Goal: Information Seeking & Learning: Find specific fact

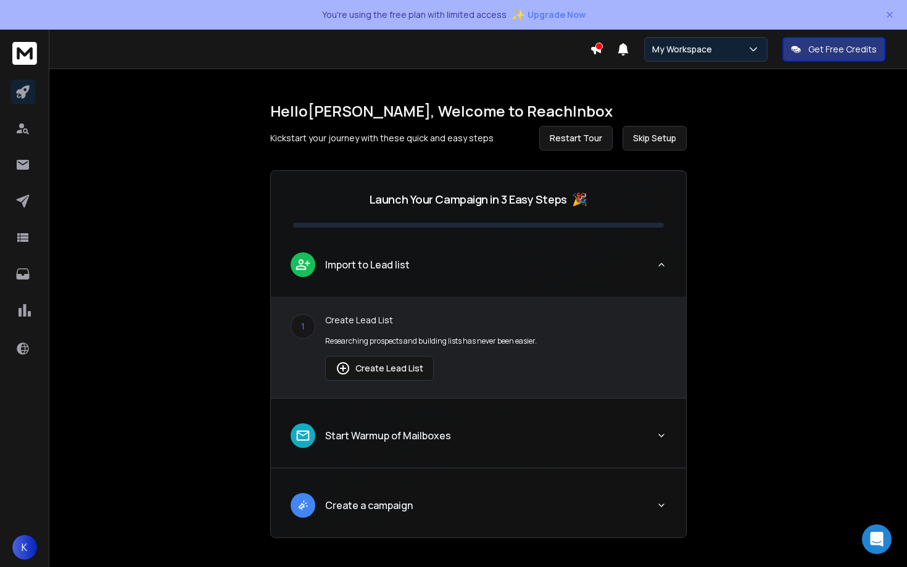
click at [691, 41] on button "My Workspace" at bounding box center [705, 49] width 123 height 25
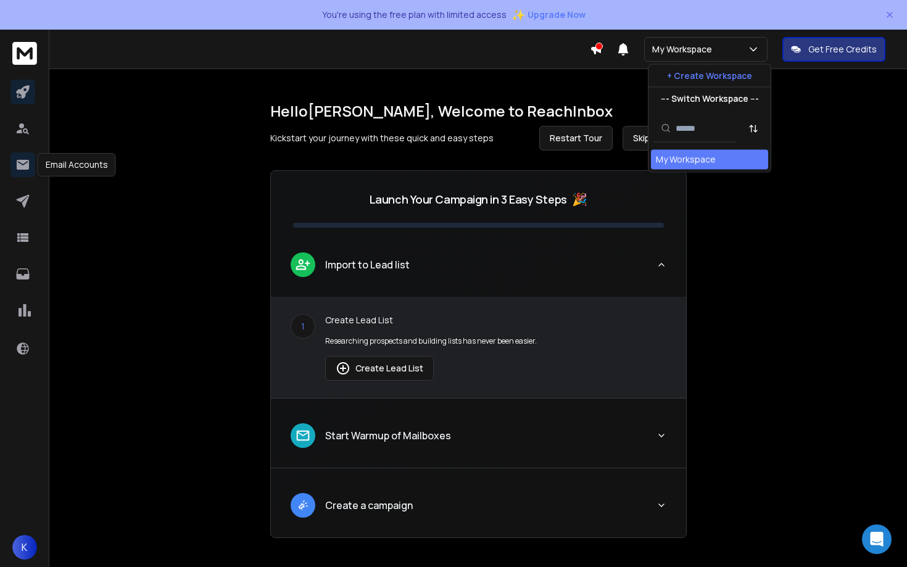
click at [20, 154] on link at bounding box center [22, 164] width 25 height 25
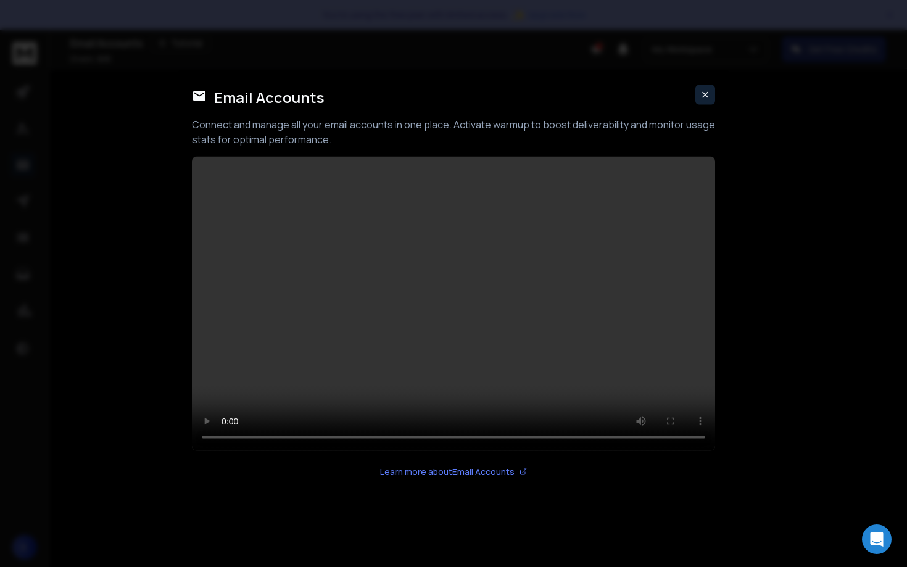
click at [697, 94] on button at bounding box center [705, 95] width 20 height 20
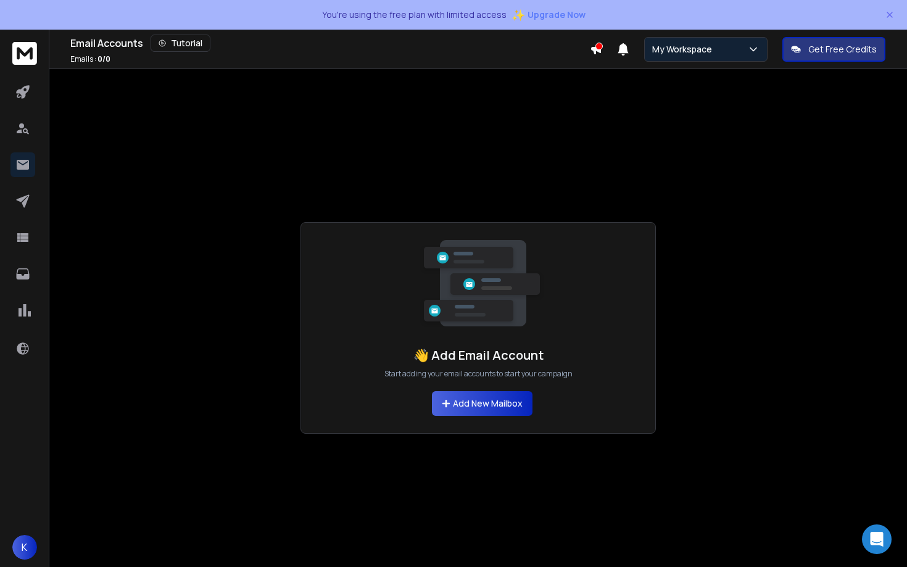
click at [731, 46] on div "My Workspace" at bounding box center [705, 49] width 107 height 12
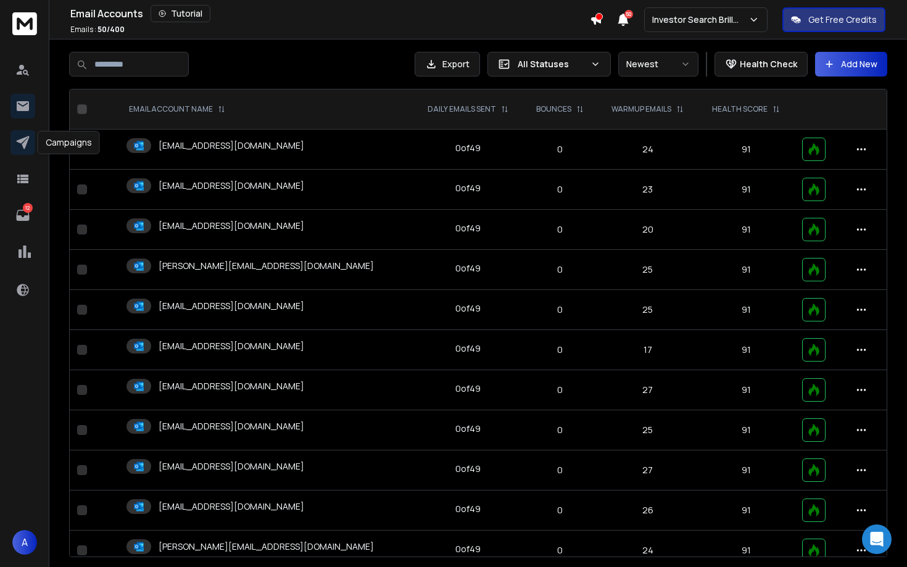
click at [19, 145] on icon at bounding box center [22, 142] width 15 height 15
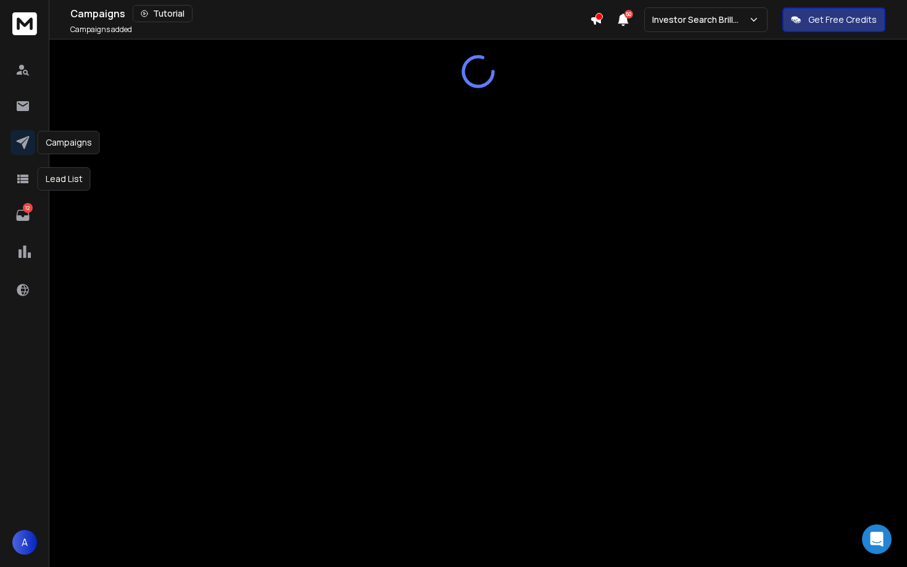
click at [178, 197] on div "ReferralStack Unlock AI-powered affiliate growth Lifetime Deals available! Clai…" at bounding box center [453, 283] width 907 height 567
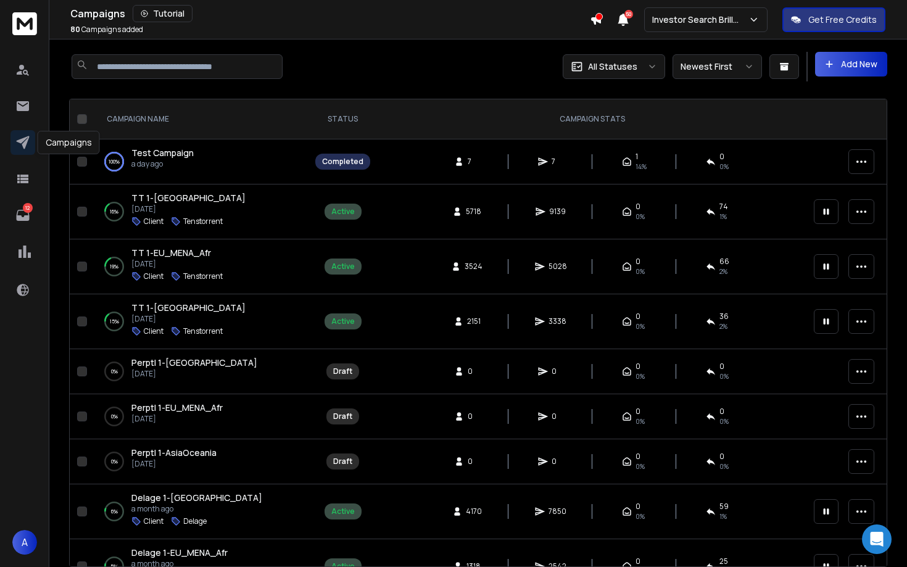
click at [22, 147] on icon at bounding box center [22, 142] width 15 height 15
click at [151, 161] on p "a day ago" at bounding box center [162, 164] width 62 height 10
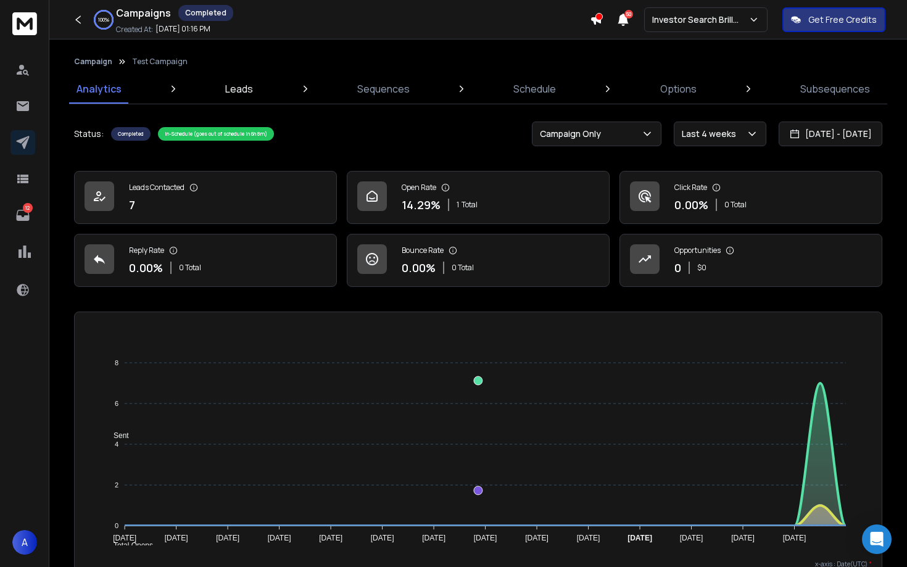
click at [234, 93] on p "Leads" at bounding box center [239, 88] width 28 height 15
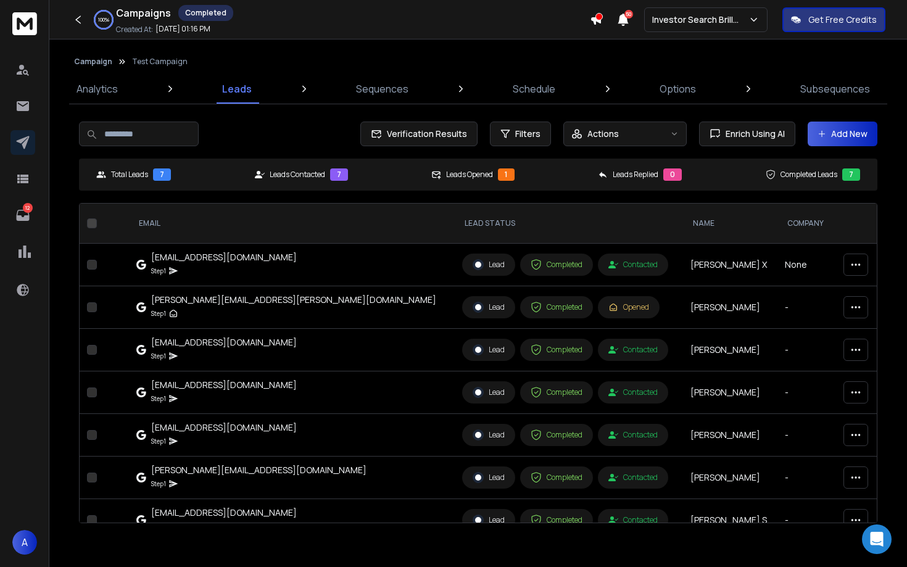
click at [230, 266] on div "sahilx@gmail.com Step 1" at bounding box center [291, 264] width 311 height 27
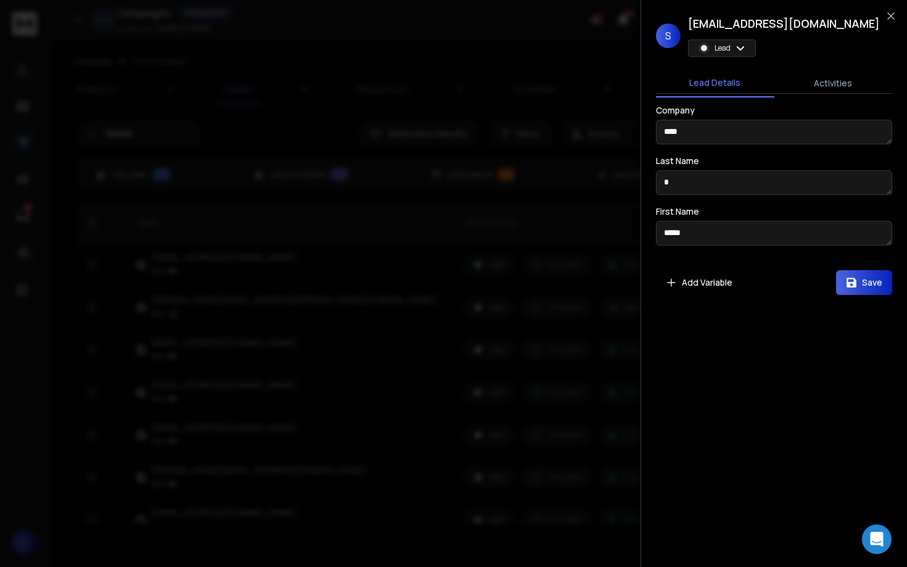
click at [809, 85] on button "Activities" at bounding box center [833, 83] width 118 height 27
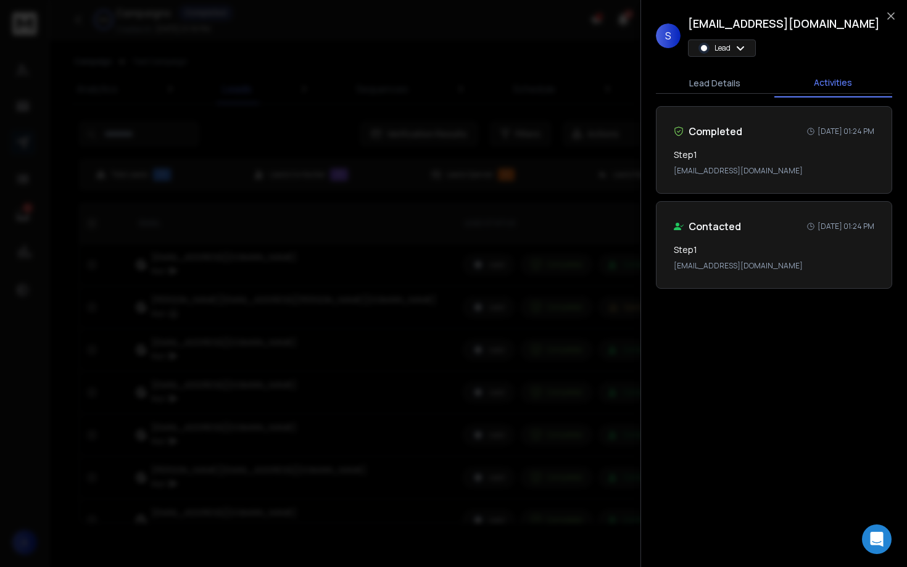
click at [713, 171] on p "sahilx@gmail.com" at bounding box center [774, 171] width 201 height 10
click at [724, 268] on p "sm@brillwoodcapitalinsights.com" at bounding box center [774, 266] width 201 height 10
copy div "sm@brillwoodcapitalinsights.com"
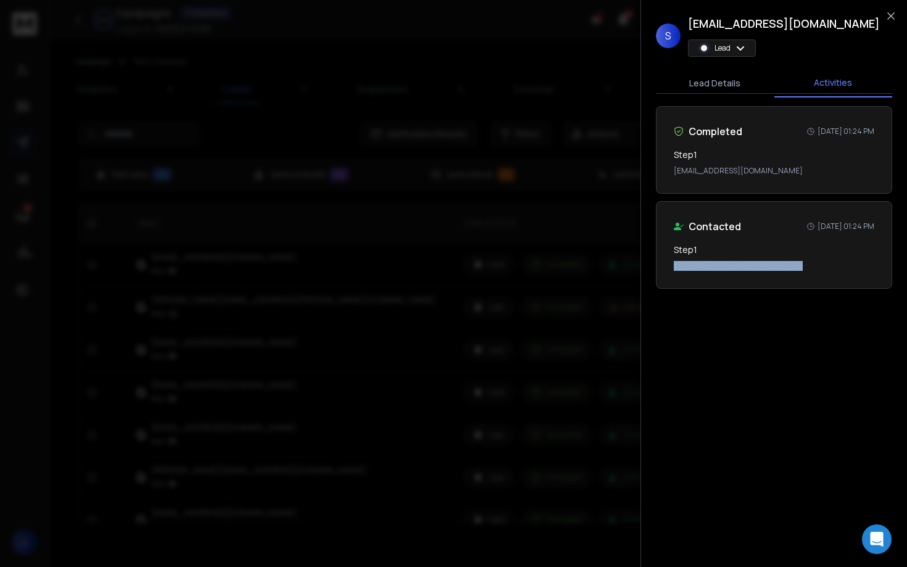
click at [741, 143] on div "Completed Oct 08, 2025, 01:24 PM" at bounding box center [774, 134] width 201 height 20
click at [719, 24] on h1 "sahilx@gmail.com" at bounding box center [784, 23] width 192 height 17
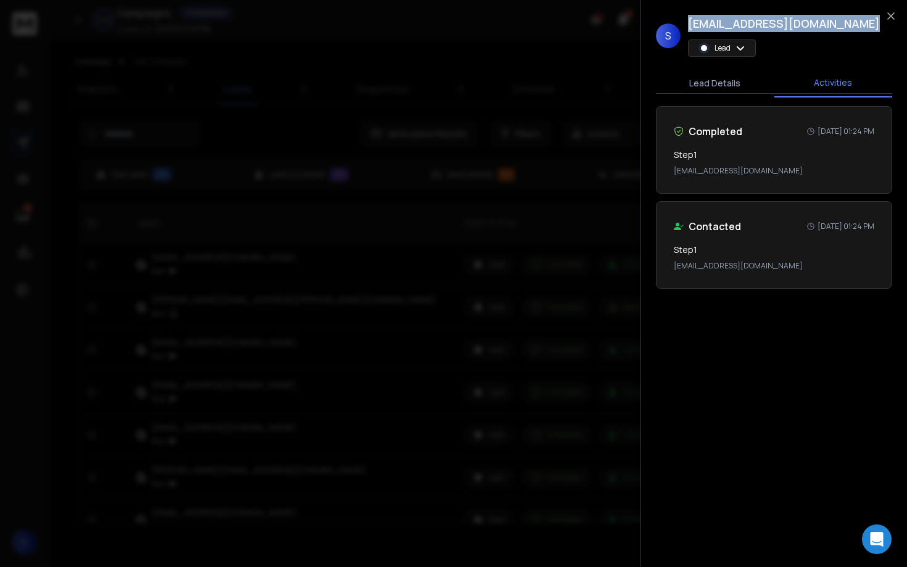
copy h1 "sahilx@gmail.com"
click at [411, 180] on div at bounding box center [453, 283] width 907 height 567
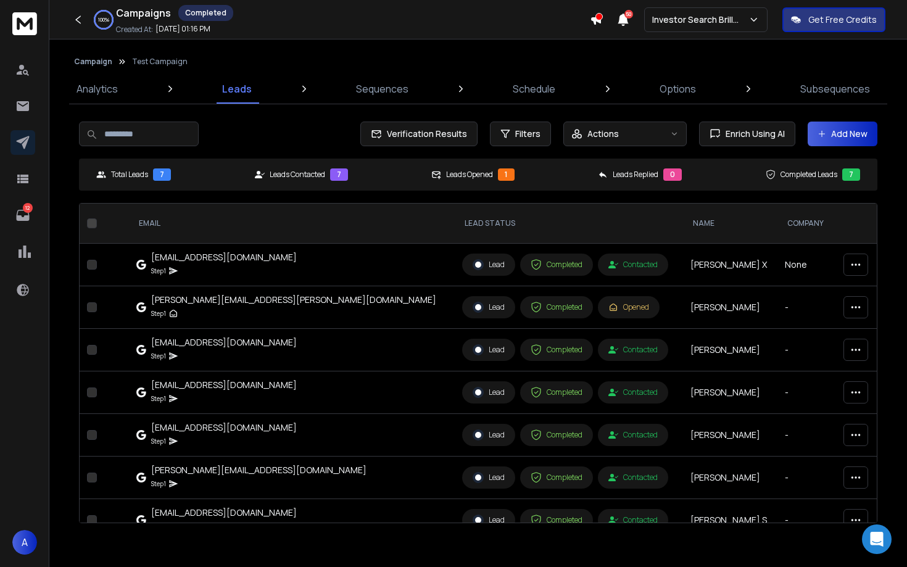
click at [260, 278] on td "sahilx@gmail.com Step 1" at bounding box center [292, 265] width 326 height 43
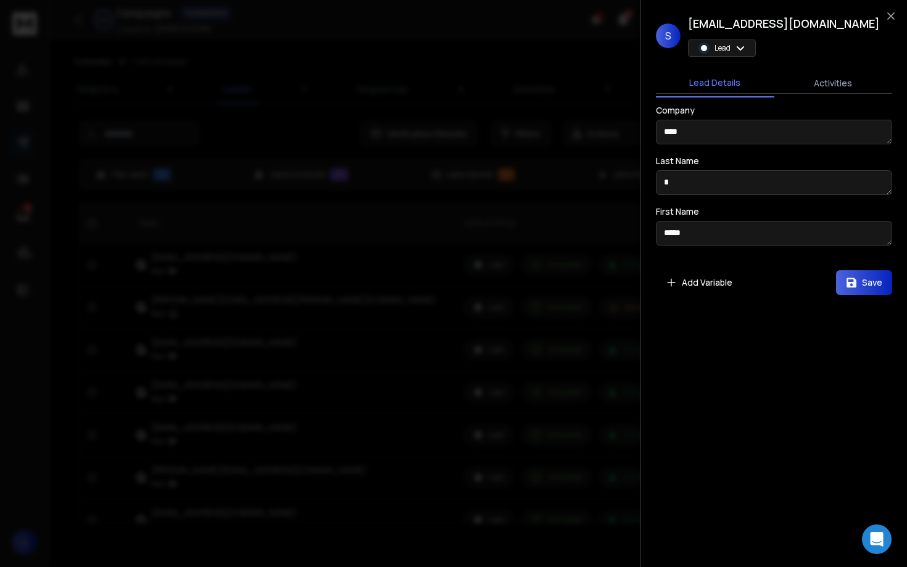
click at [834, 78] on button "Activities" at bounding box center [833, 83] width 118 height 27
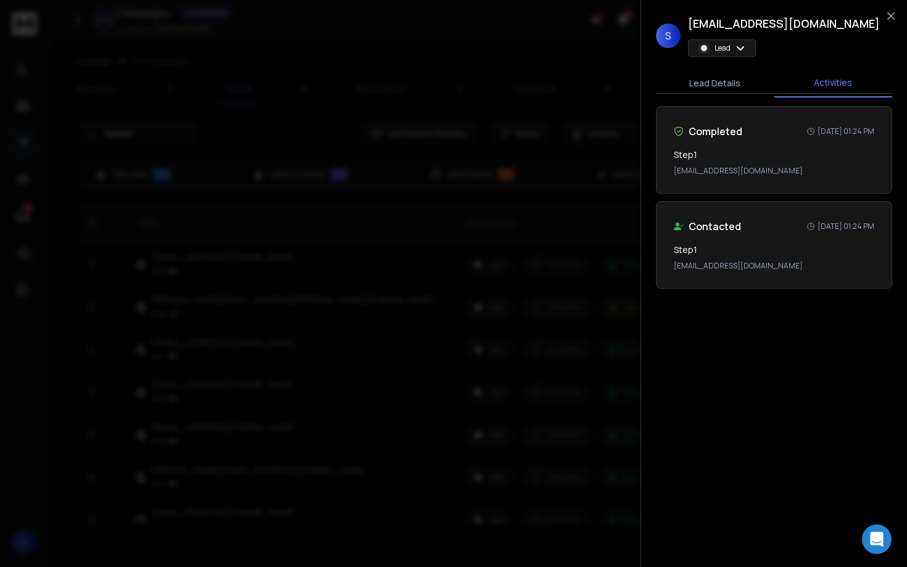
click at [492, 120] on div at bounding box center [453, 283] width 907 height 567
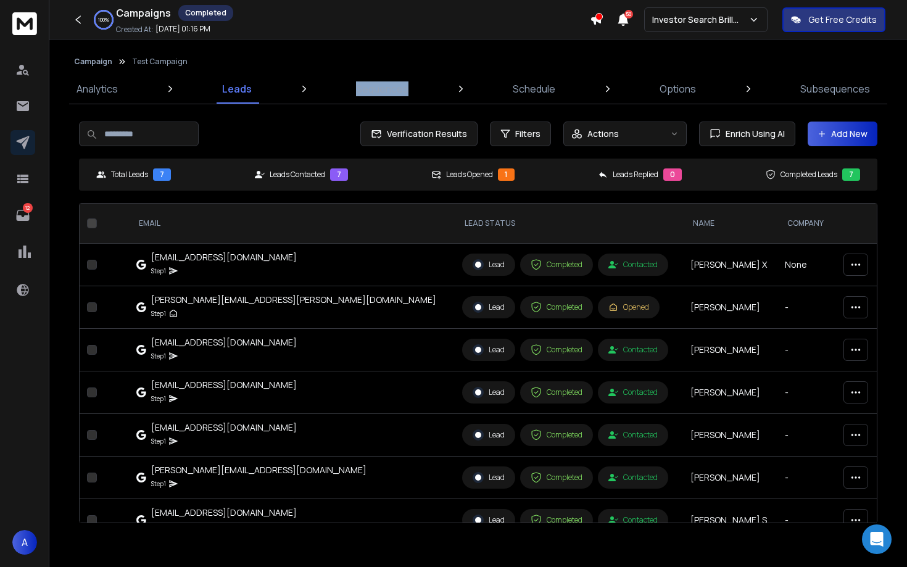
click at [416, 61] on div "Campaign Test Campaign" at bounding box center [478, 62] width 808 height 10
click at [286, 353] on div "admin@samlandventures.com Step 1" at bounding box center [291, 349] width 311 height 27
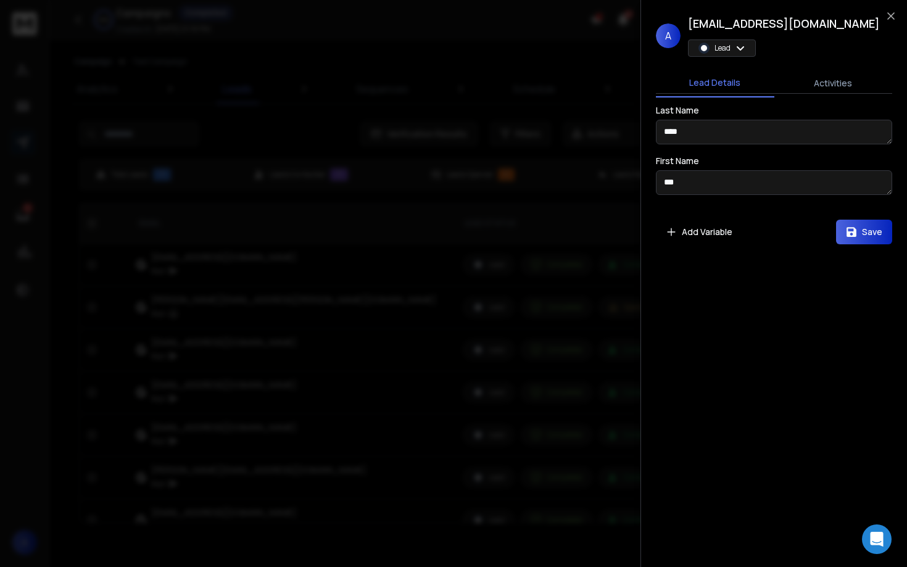
click at [434, 280] on div at bounding box center [453, 283] width 907 height 567
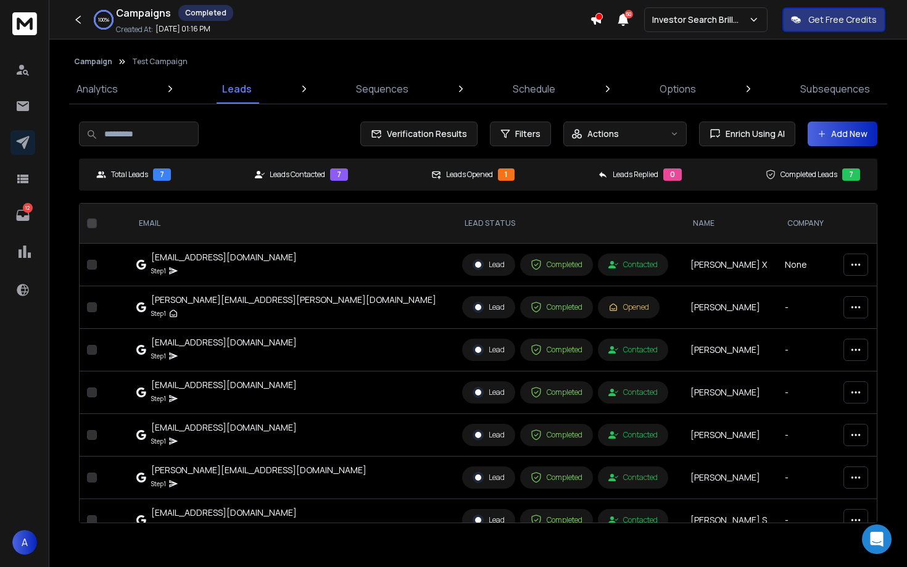
click at [300, 370] on td "admin@samlandventures.com Step 1" at bounding box center [292, 350] width 326 height 43
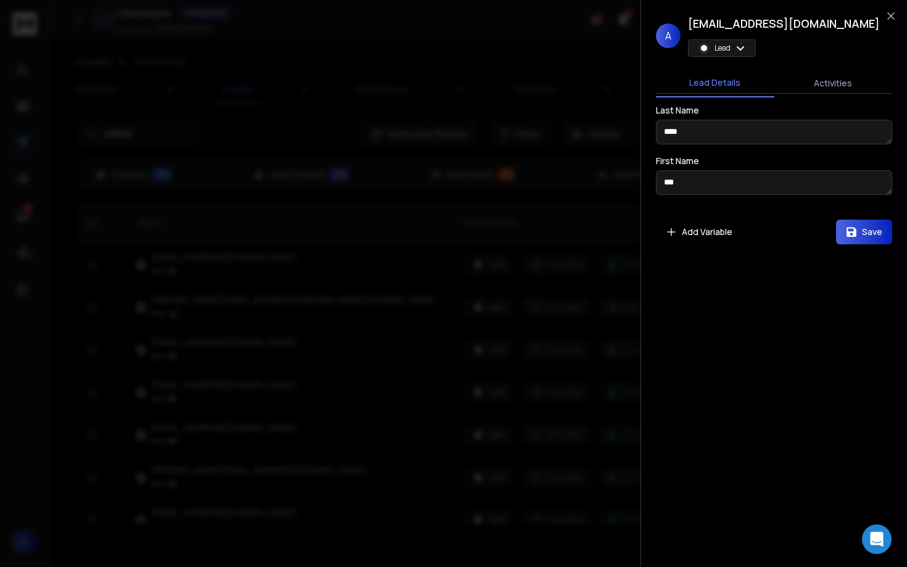
click at [320, 328] on div at bounding box center [453, 283] width 907 height 567
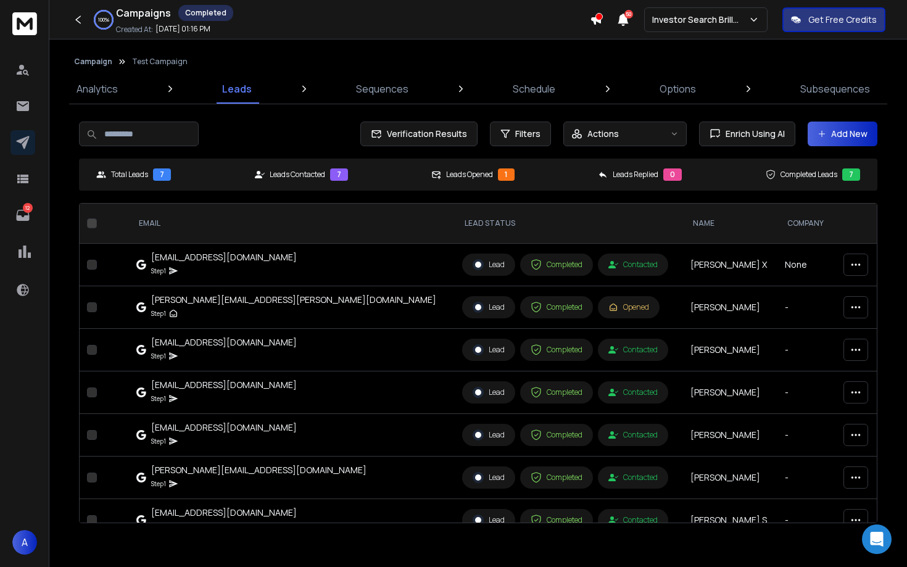
click at [243, 340] on div "admin@samlandventures.com" at bounding box center [224, 342] width 146 height 12
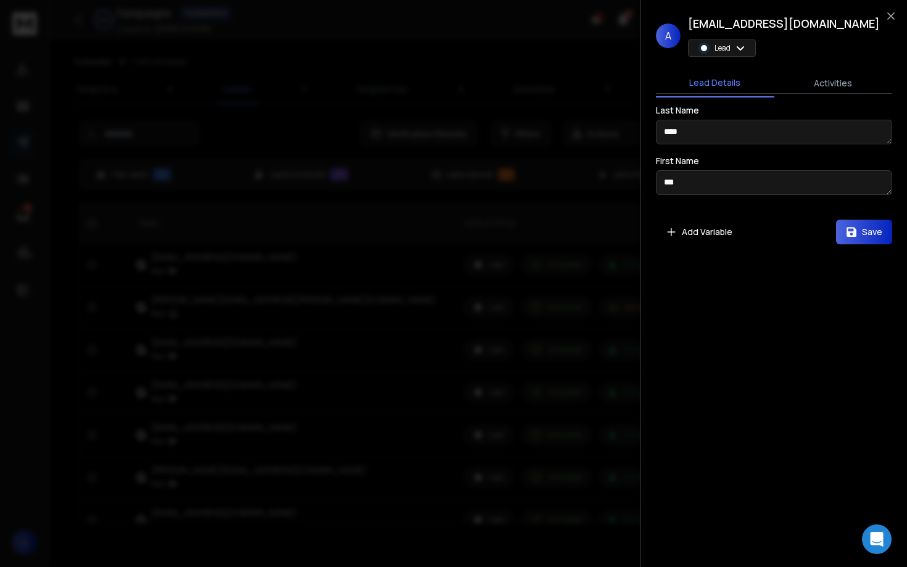
click at [842, 83] on button "Activities" at bounding box center [833, 83] width 118 height 27
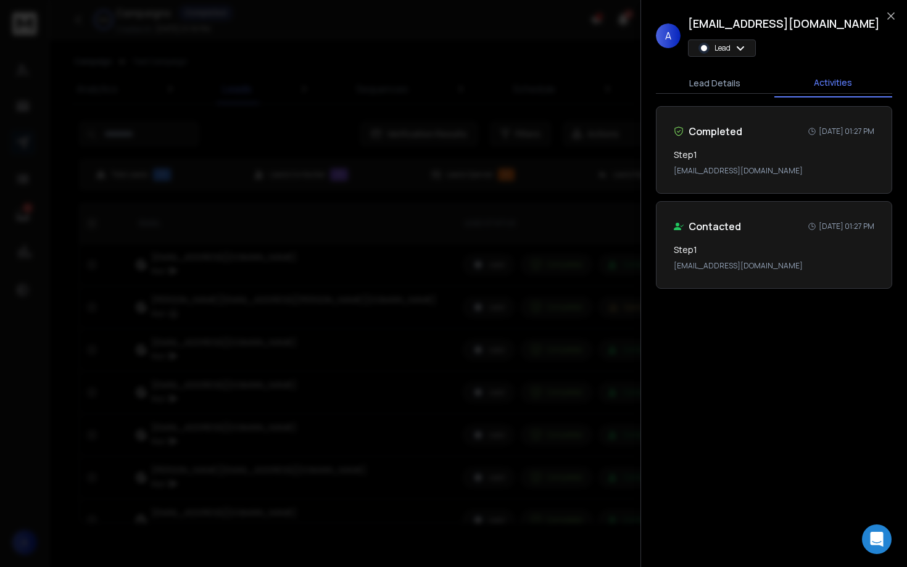
click at [727, 261] on p "sm@brillwoodcapitalinsights.com" at bounding box center [774, 266] width 201 height 10
copy div "sm@brillwoodcapitalinsights.com"
click at [713, 173] on p "admin@samlandventures.com" at bounding box center [774, 171] width 201 height 10
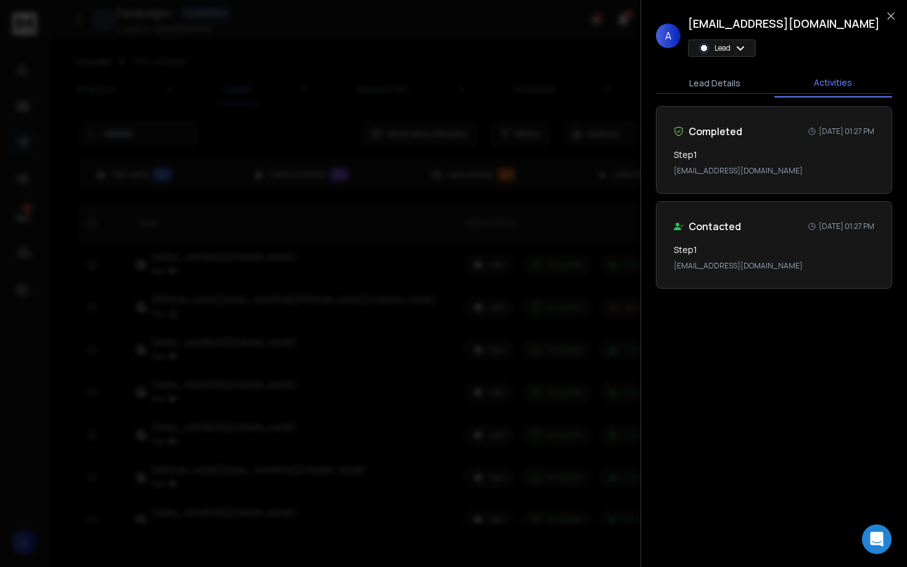
click at [713, 173] on p "admin@samlandventures.com" at bounding box center [774, 171] width 201 height 10
copy div "admin@samlandventures.com"
click at [216, 306] on div at bounding box center [453, 283] width 907 height 567
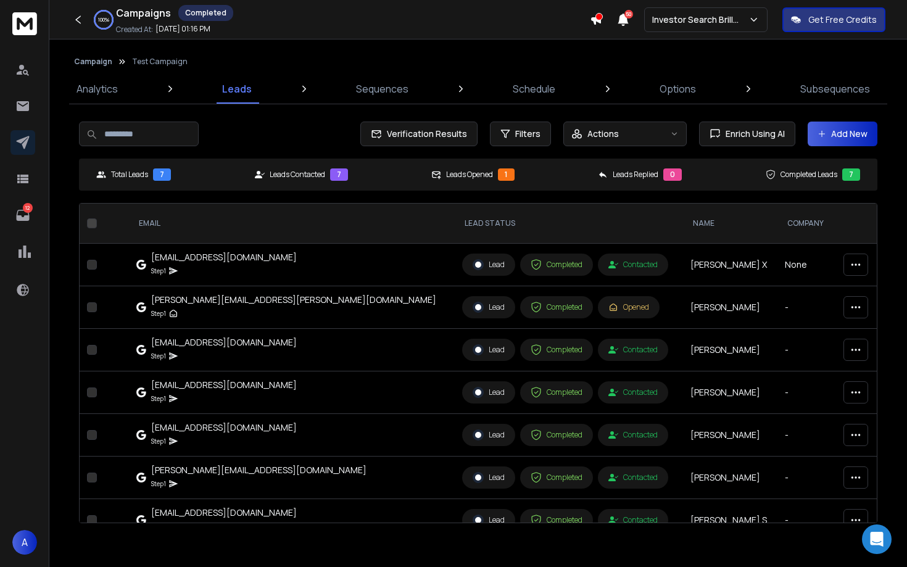
click at [192, 438] on div "Step 1" at bounding box center [224, 441] width 146 height 12
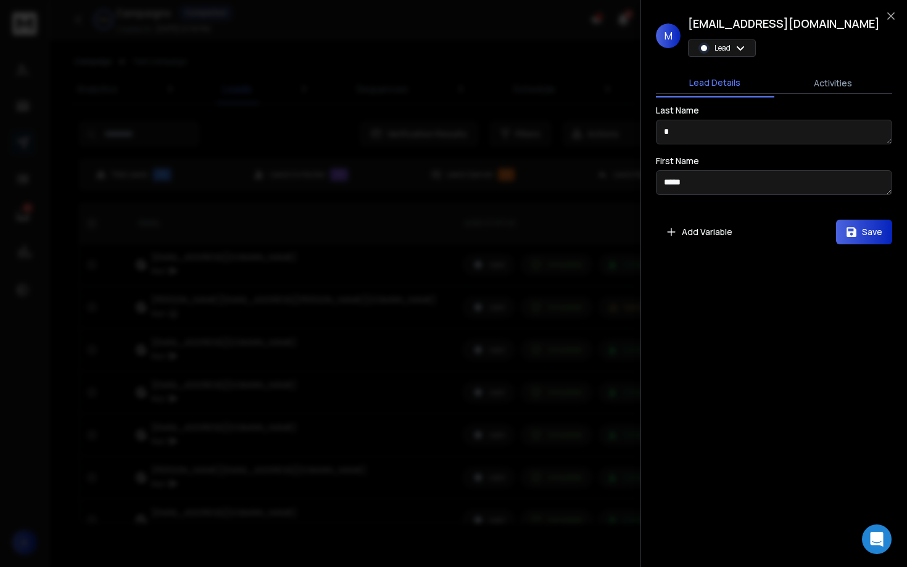
click at [827, 83] on button "Activities" at bounding box center [833, 83] width 118 height 27
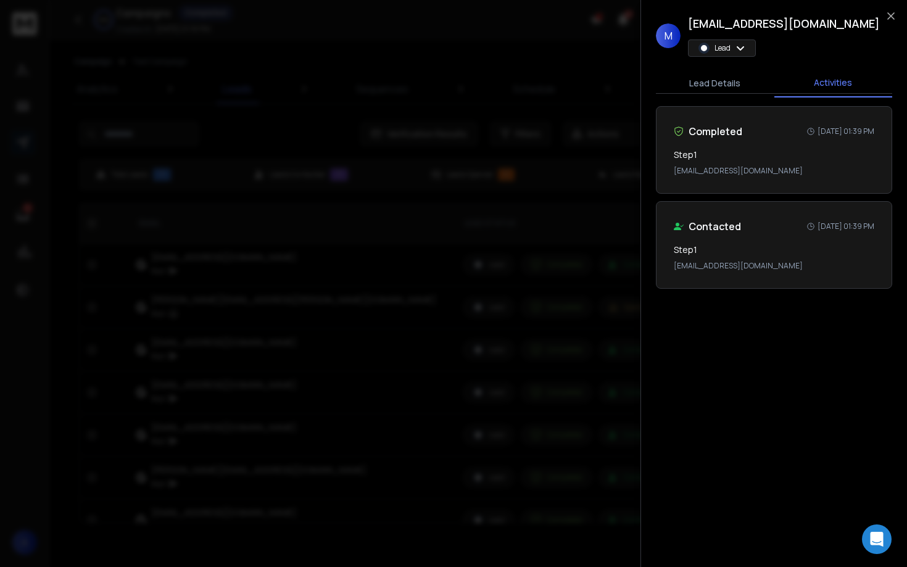
click at [709, 266] on p "sm@brillwoodcapitalinsights.com" at bounding box center [774, 266] width 201 height 10
copy div "sm@brillwoodcapitalinsights.com"
click at [705, 174] on p "mk@brillwood.capital" at bounding box center [774, 171] width 201 height 10
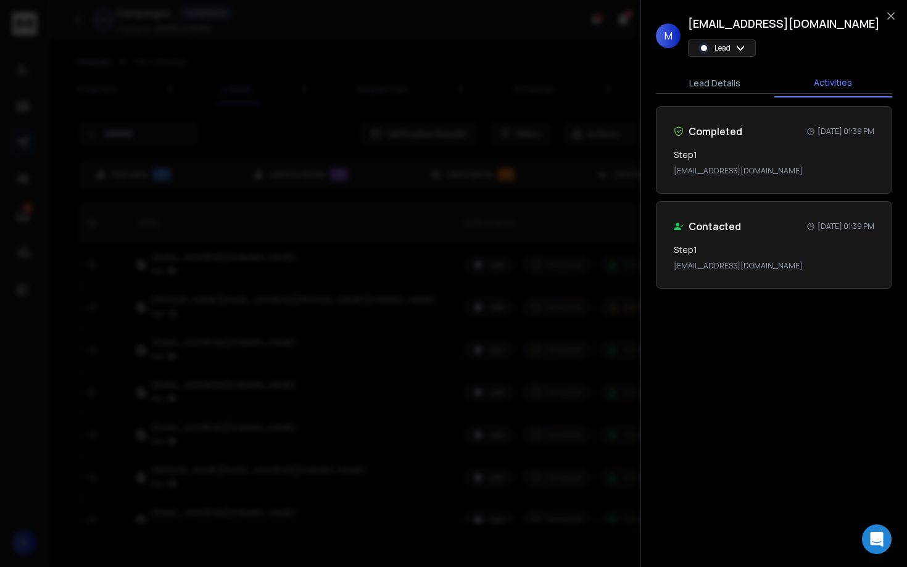
click at [705, 174] on p "mk@brillwood.capital" at bounding box center [774, 171] width 201 height 10
copy div "mk@brillwood.capital"
click at [337, 348] on div at bounding box center [453, 283] width 907 height 567
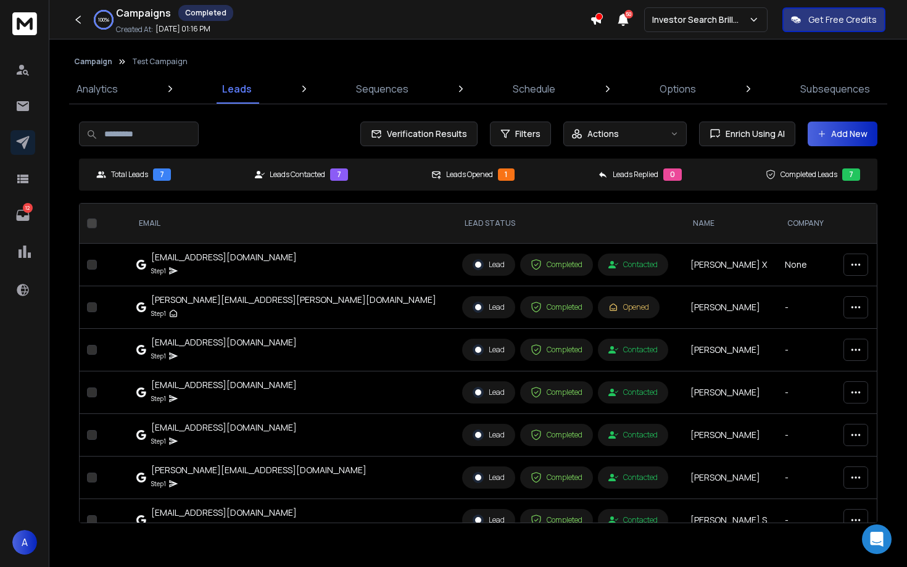
click at [190, 480] on div "Step 1" at bounding box center [258, 484] width 215 height 12
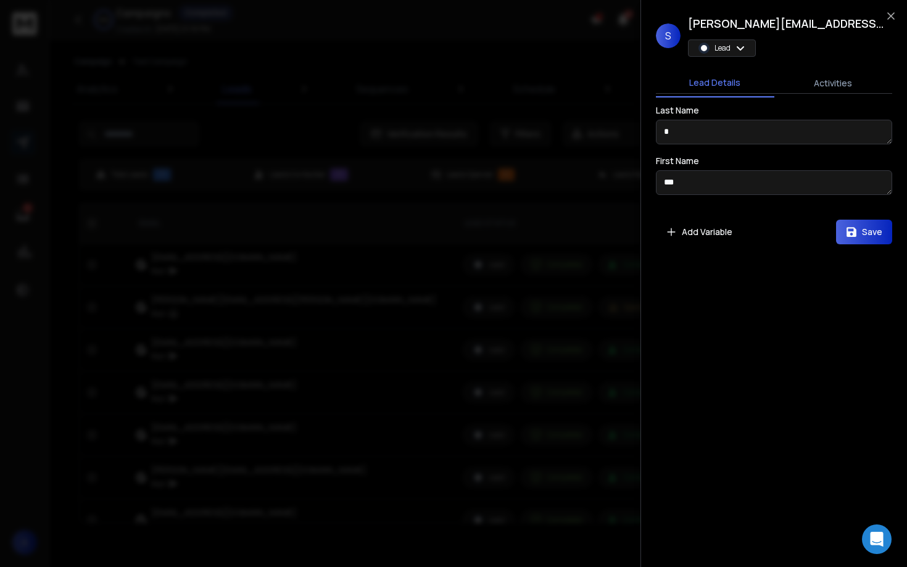
click at [817, 85] on button "Activities" at bounding box center [833, 83] width 118 height 27
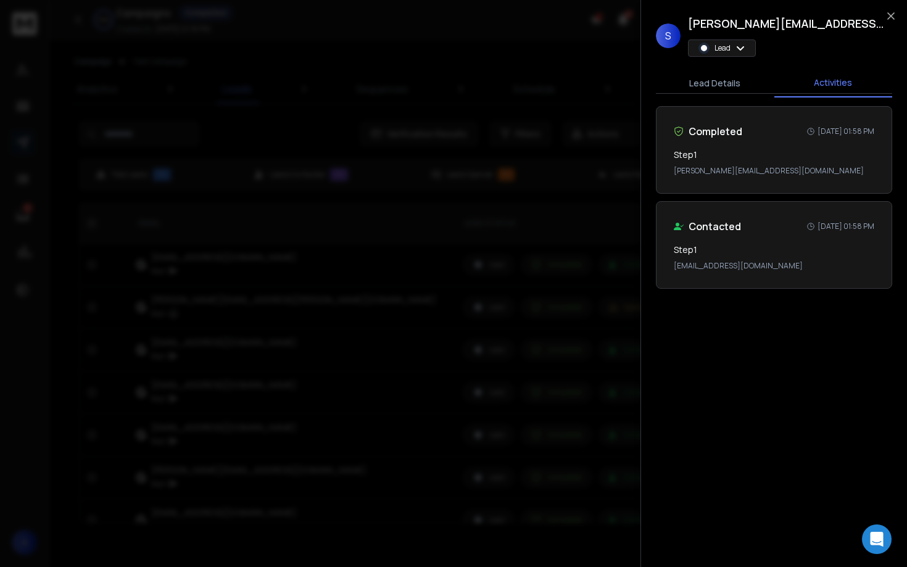
click at [721, 263] on p "sm@brillwoodadvisors.com" at bounding box center [774, 266] width 201 height 10
copy div "sm@brillwoodadvisors.com"
click at [715, 166] on p "sam@brillwood.capital" at bounding box center [774, 171] width 201 height 10
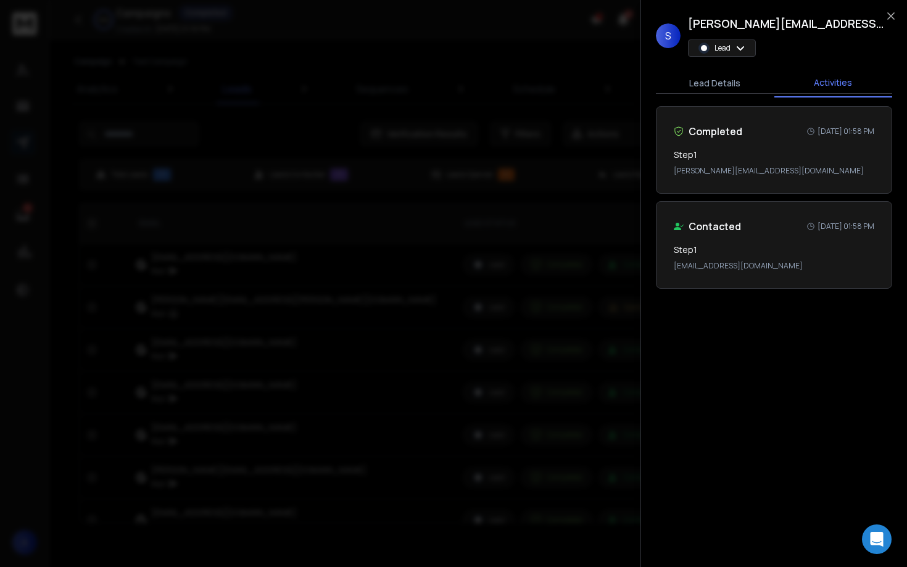
click at [715, 166] on p "sam@brillwood.capital" at bounding box center [774, 171] width 201 height 10
copy div "sam@brillwood.capital"
click at [236, 283] on div at bounding box center [453, 283] width 907 height 567
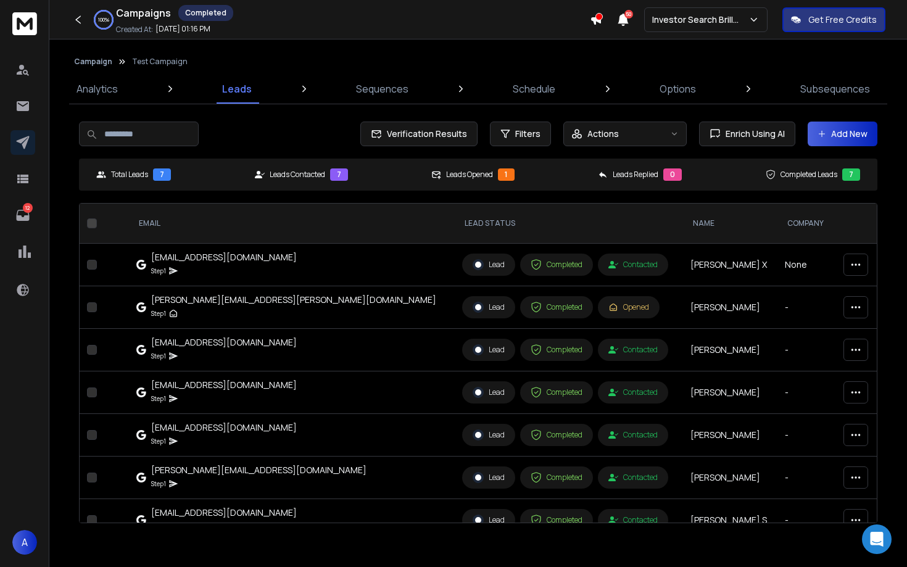
scroll to position [28, 0]
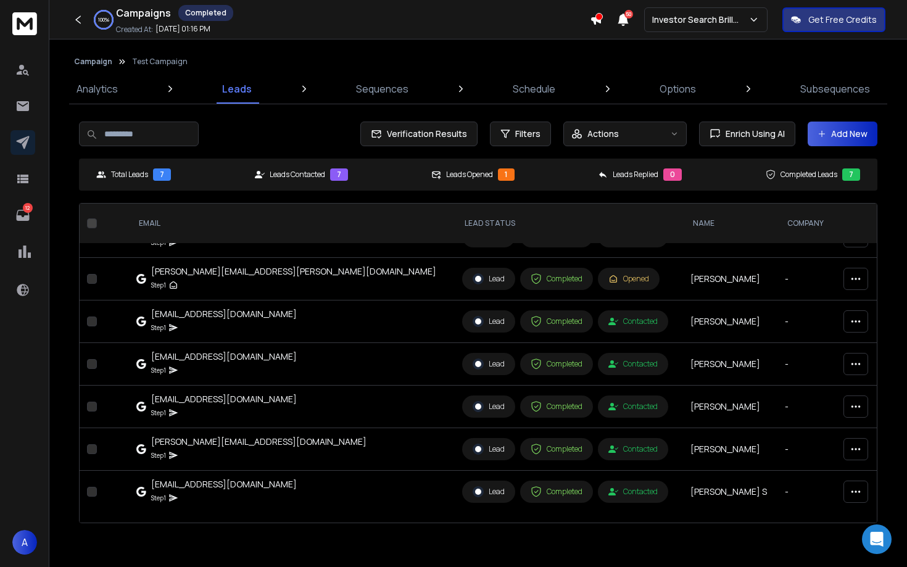
click at [178, 489] on div "as@breakthrough.biz" at bounding box center [224, 484] width 146 height 12
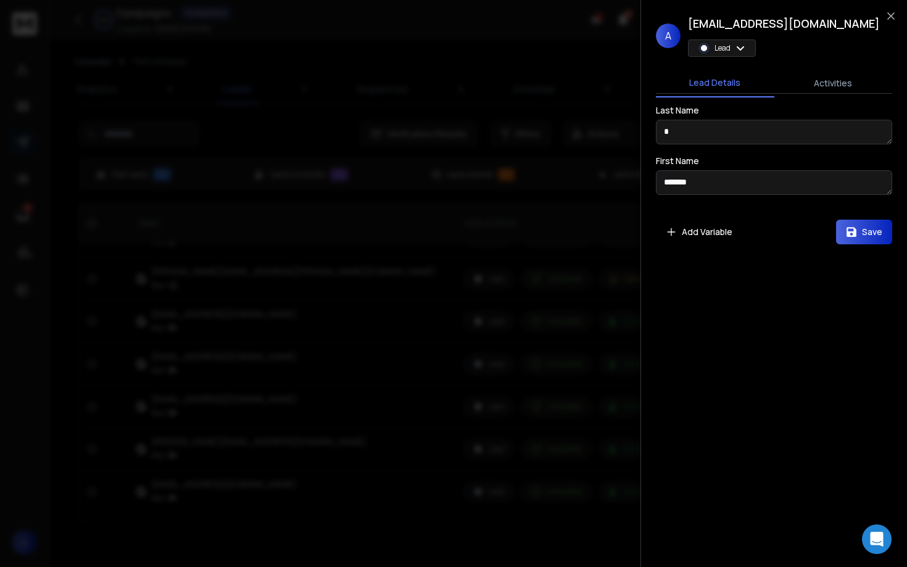
click at [812, 90] on button "Activities" at bounding box center [833, 83] width 118 height 27
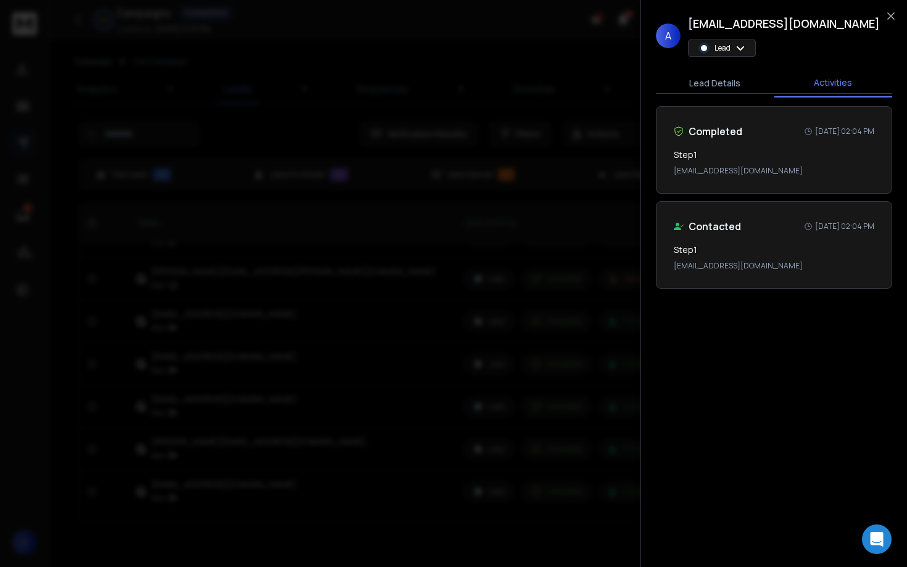
click at [723, 262] on p "sm@brillwoodcapitalinsights.com" at bounding box center [774, 266] width 201 height 10
copy div "sm@brillwoodcapitalinsights.com"
click at [692, 171] on p "as@breakthrough.biz" at bounding box center [774, 171] width 201 height 10
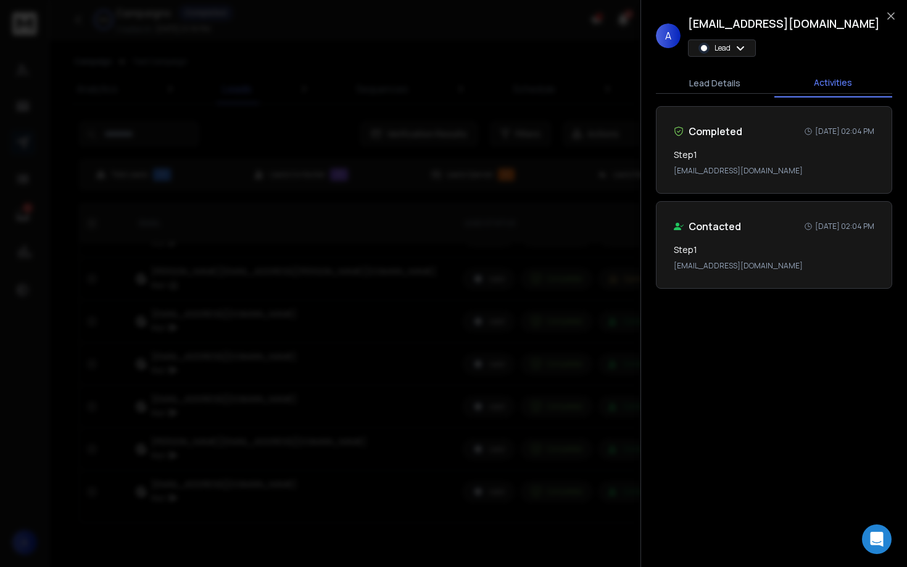
click at [692, 171] on p "as@breakthrough.biz" at bounding box center [774, 171] width 201 height 10
copy div "as@breakthrough.biz"
click at [300, 264] on div at bounding box center [453, 283] width 907 height 567
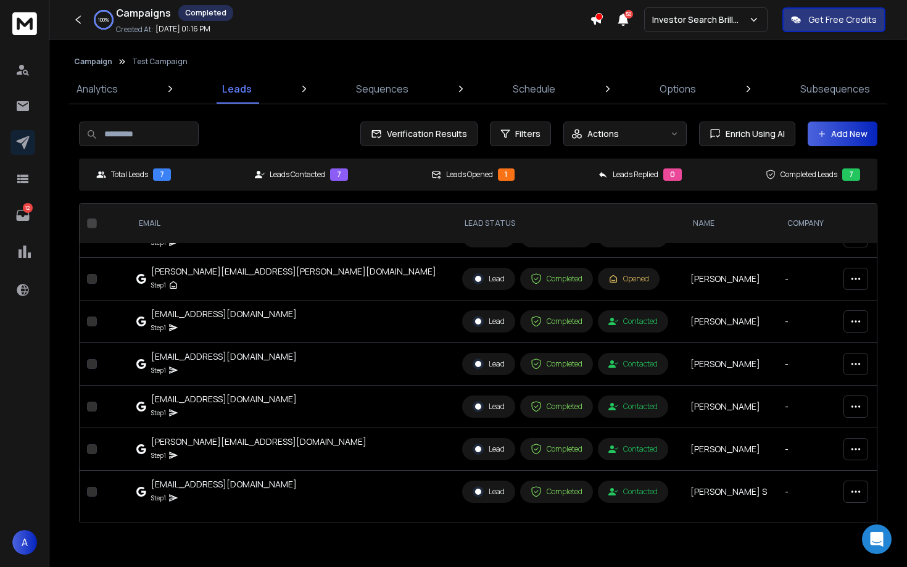
click at [215, 481] on div "as@breakthrough.biz" at bounding box center [224, 484] width 146 height 12
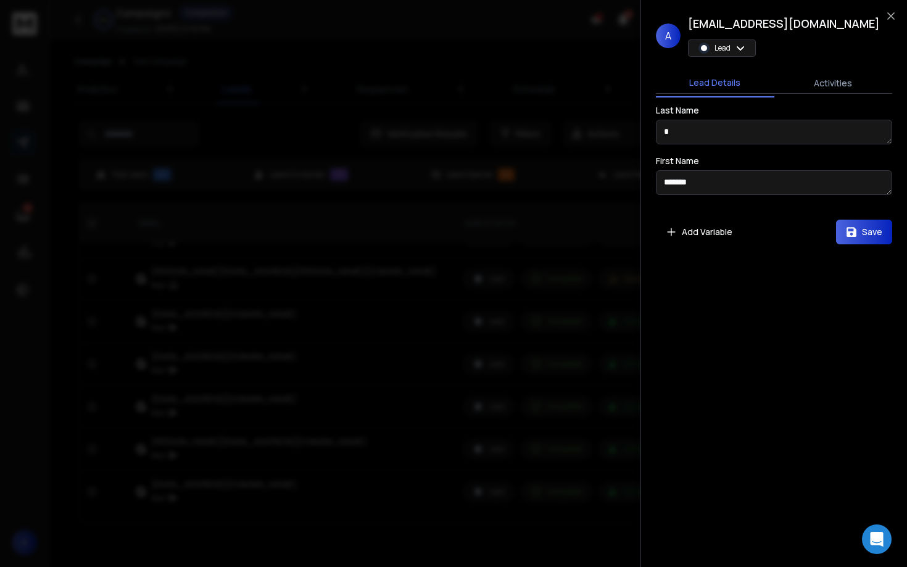
click at [817, 78] on button "Activities" at bounding box center [833, 83] width 118 height 27
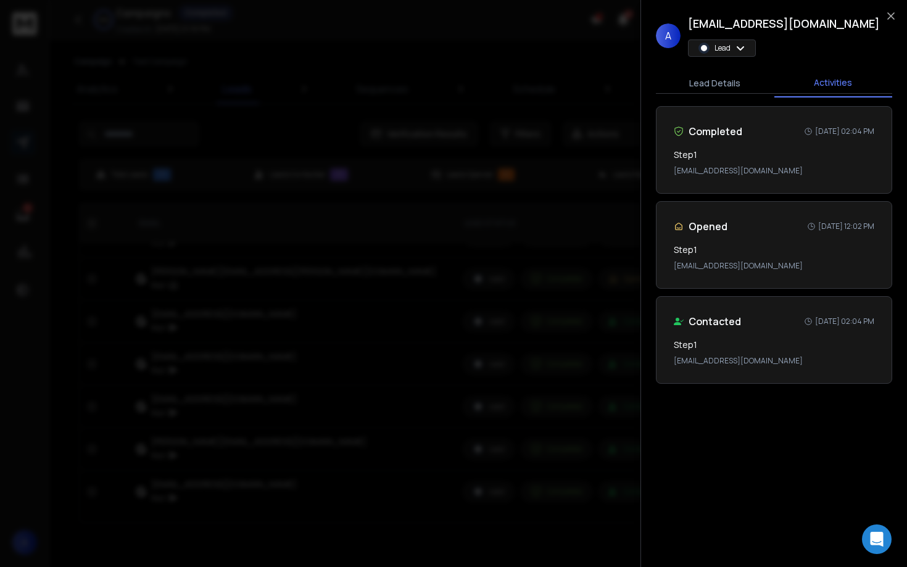
click at [711, 170] on p "as@breakthrough.biz" at bounding box center [774, 171] width 201 height 10
click at [251, 366] on div at bounding box center [453, 283] width 907 height 567
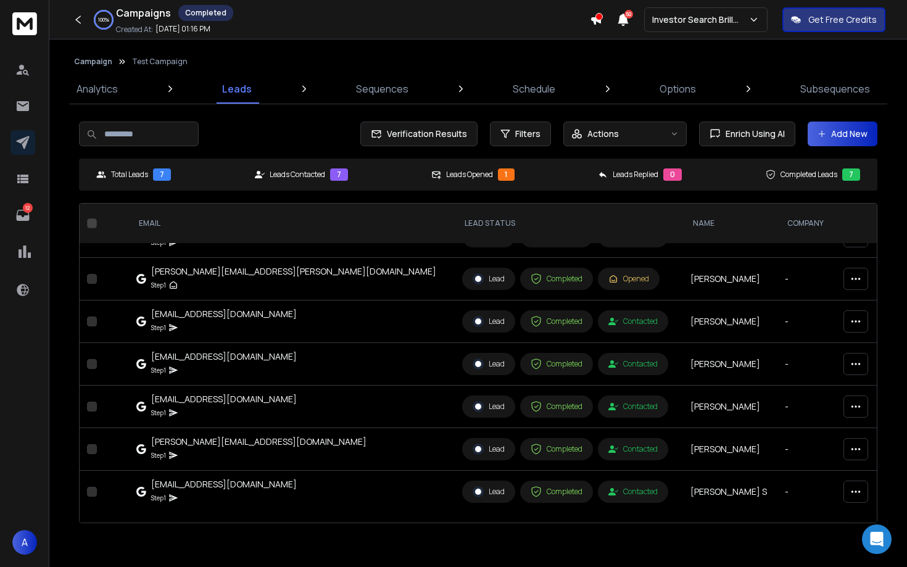
click at [212, 452] on div "Step 1" at bounding box center [258, 455] width 215 height 12
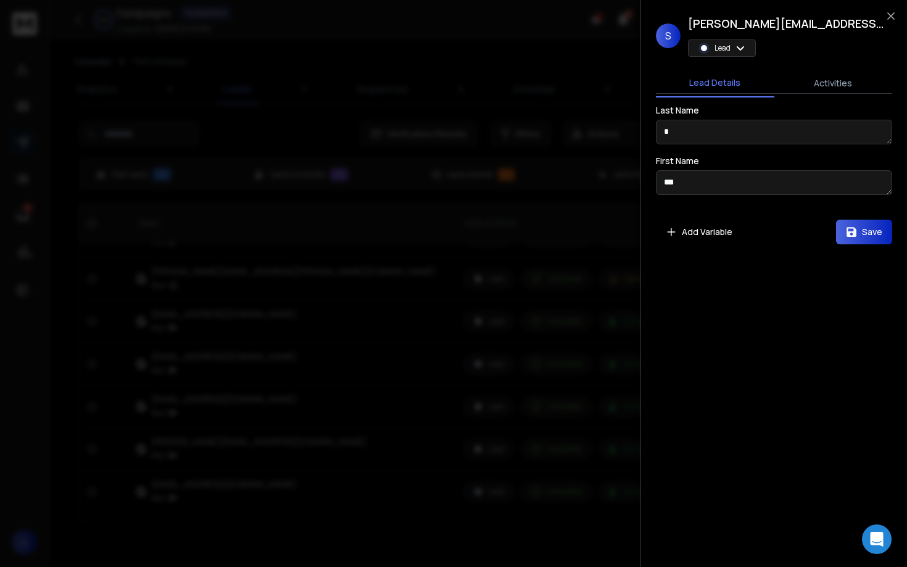
click at [814, 84] on button "Activities" at bounding box center [833, 83] width 118 height 27
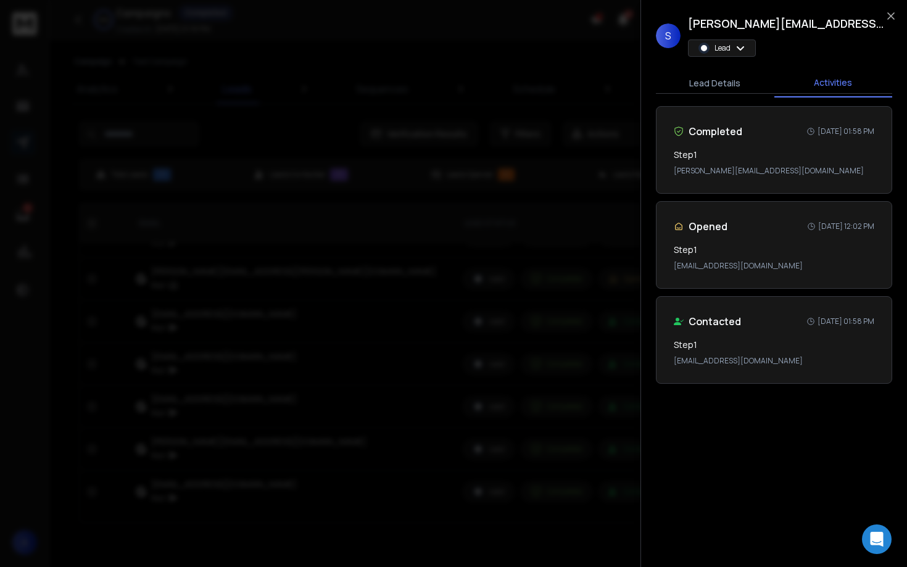
click at [209, 373] on div at bounding box center [453, 283] width 907 height 567
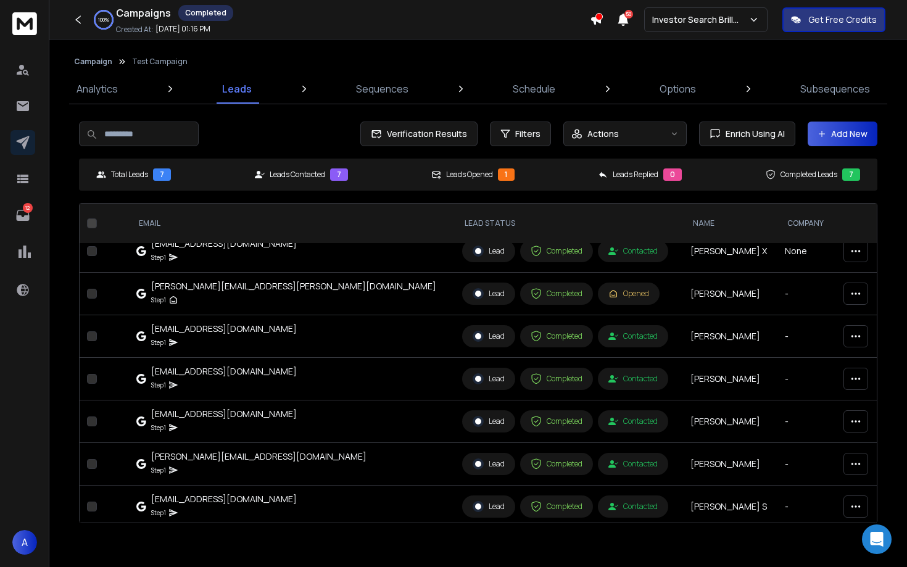
scroll to position [0, 0]
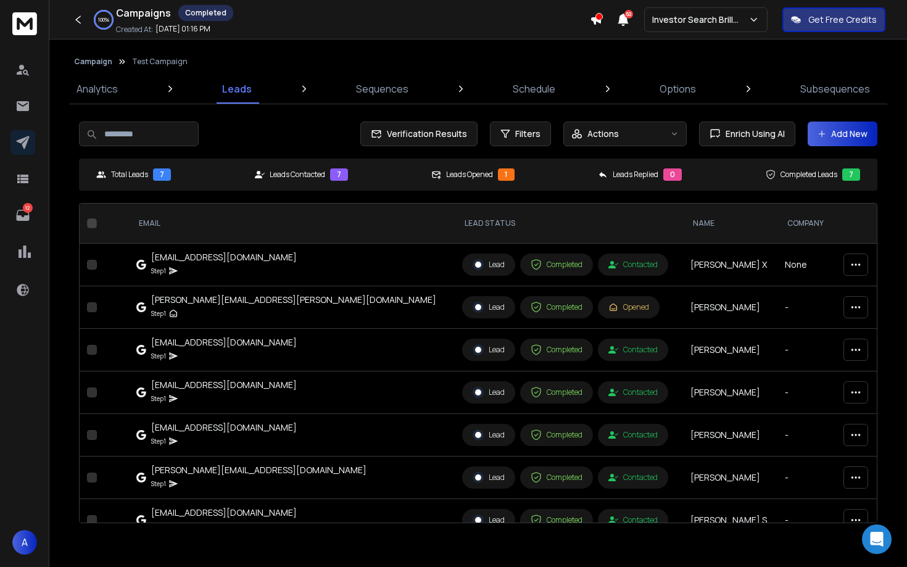
click at [189, 385] on div "ao@brillwood.capital" at bounding box center [224, 385] width 146 height 12
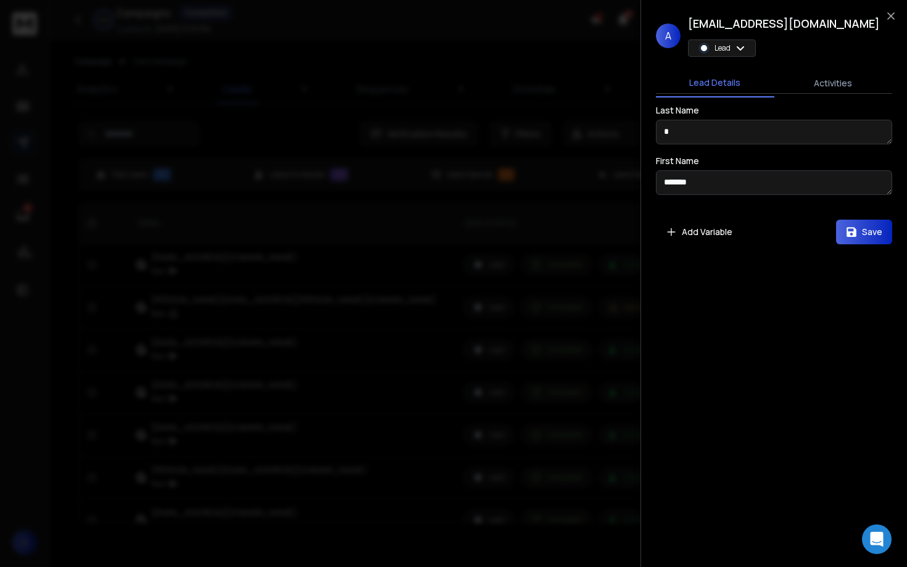
click at [831, 81] on button "Activities" at bounding box center [833, 83] width 118 height 27
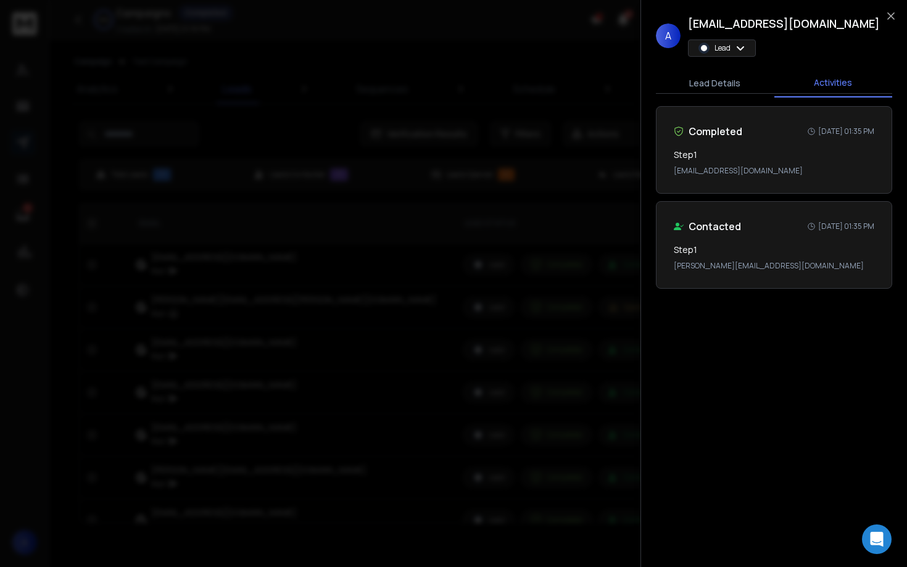
click at [742, 262] on p "sam@brillwoodcapitalfinancial.com" at bounding box center [774, 266] width 201 height 10
click at [706, 172] on p "ao@brillwood.capital" at bounding box center [774, 171] width 201 height 10
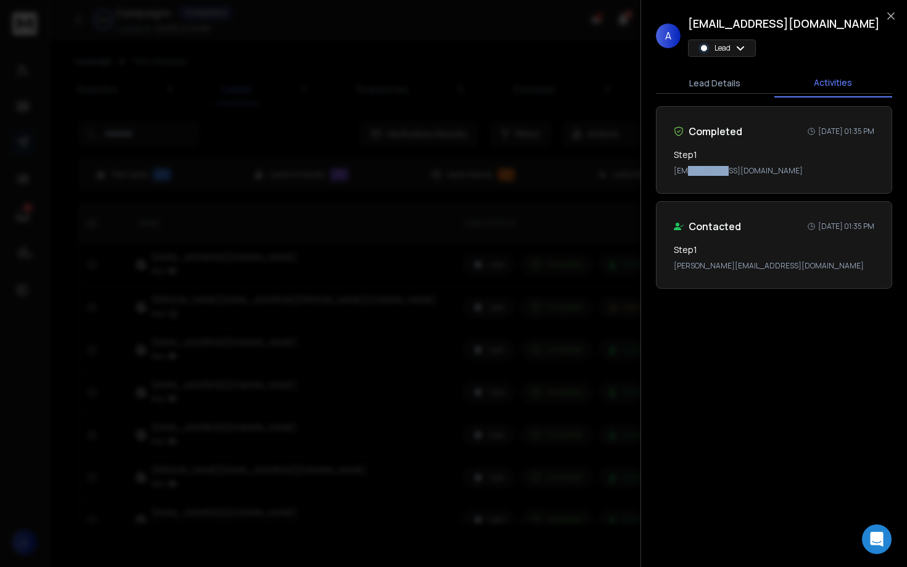
click at [706, 172] on p "ao@brillwood.capital" at bounding box center [774, 171] width 201 height 10
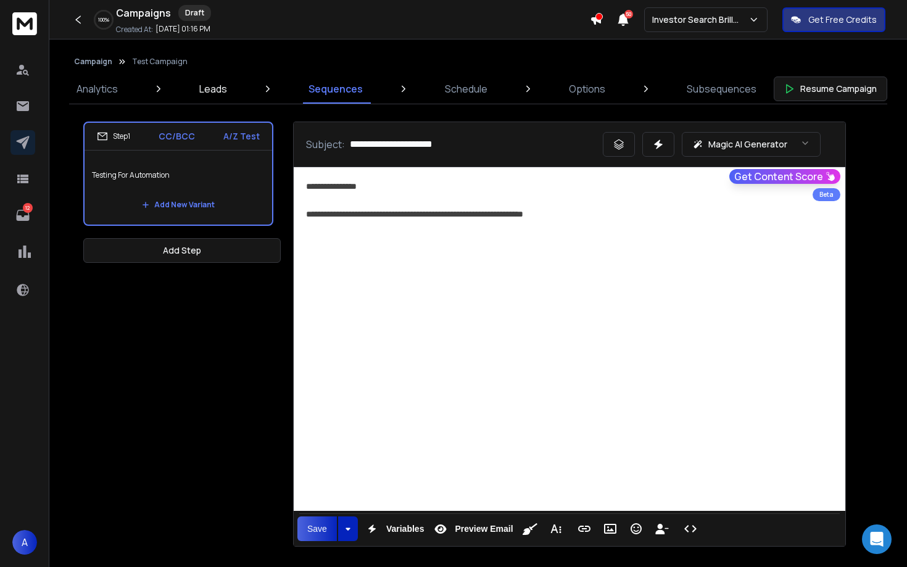
click at [202, 91] on p "Leads" at bounding box center [213, 88] width 28 height 15
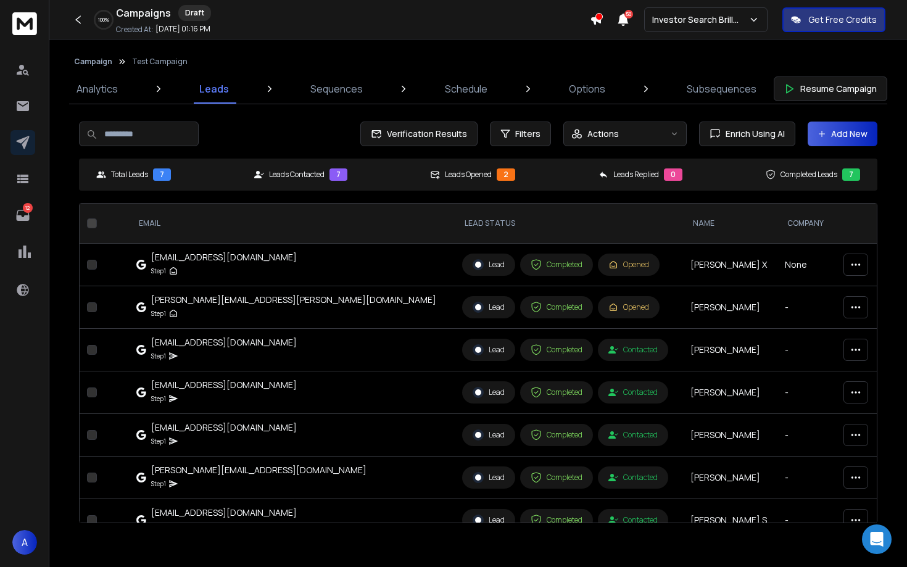
click at [243, 308] on div "Step 1" at bounding box center [293, 313] width 285 height 12
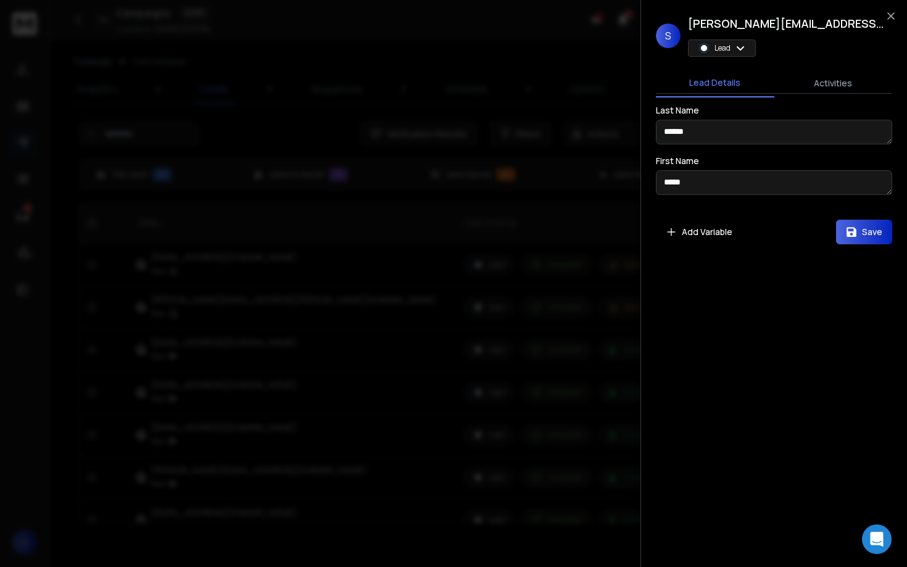
click at [836, 85] on button "Activities" at bounding box center [833, 83] width 118 height 27
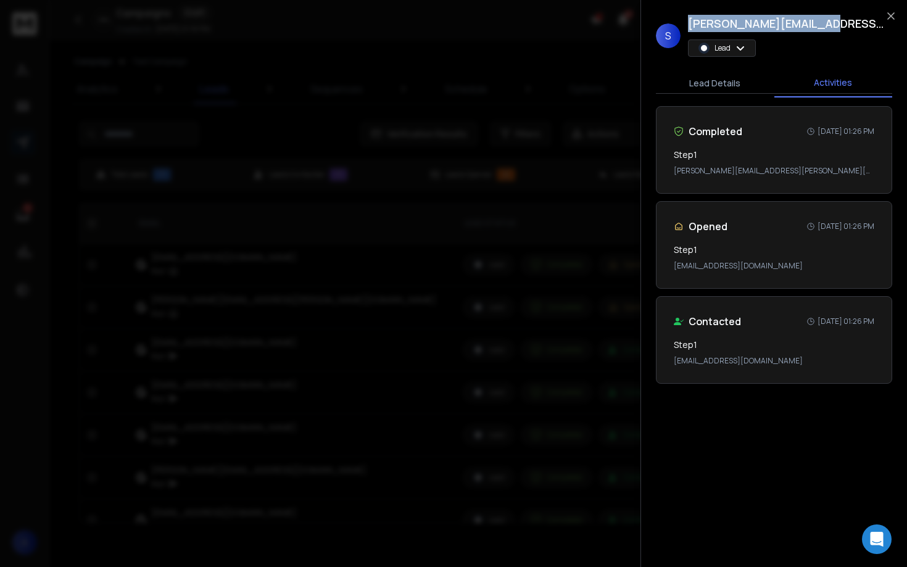
drag, startPoint x: 836, startPoint y: 25, endPoint x: 684, endPoint y: 25, distance: 152.4
click at [684, 25] on div "S sahil.makker@gmail.com Lead" at bounding box center [774, 36] width 236 height 42
copy div "S sahil.makker@gmail.com"
click at [766, 151] on div "Step 1" at bounding box center [774, 155] width 201 height 12
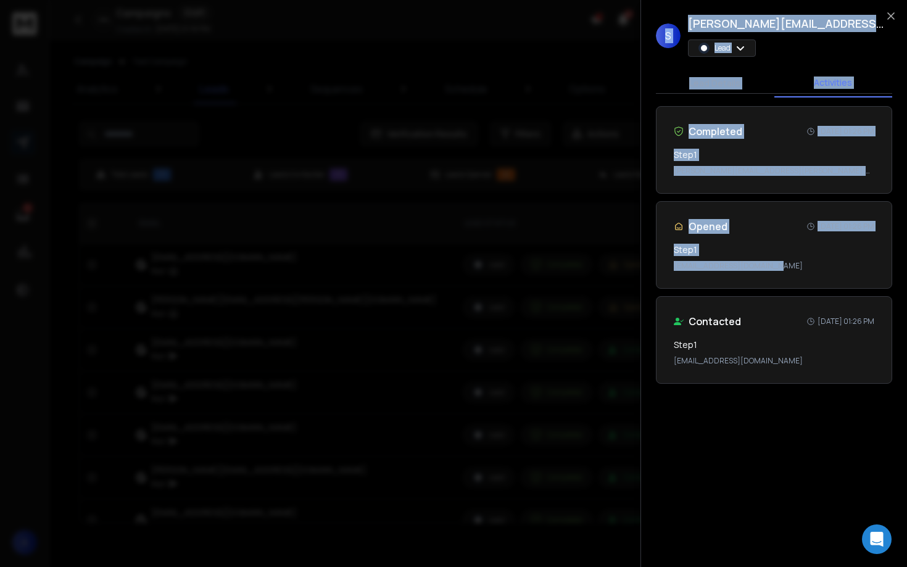
drag, startPoint x: 785, startPoint y: 265, endPoint x: 632, endPoint y: 265, distance: 153.0
click at [632, 265] on body "ReferralStack Unlock AI-powered affiliate growth Lifetime Deals available! Clai…" at bounding box center [453, 283] width 907 height 567
click at [698, 260] on div "Opened Oct 08, 2025, 01:26 PM Step 1 sm@brillwoodadvisors.com" at bounding box center [774, 245] width 201 height 52
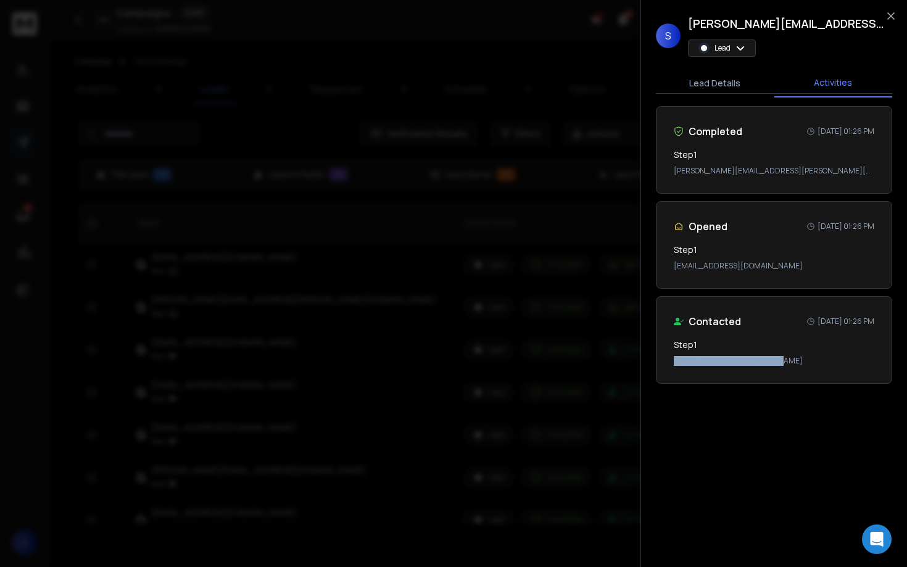
drag, startPoint x: 773, startPoint y: 363, endPoint x: 667, endPoint y: 362, distance: 106.1
click at [667, 362] on div "Contacted Oct 08, 2025, 01:26 PM Step 1 sm@brillwoodadvisors.com" at bounding box center [774, 340] width 236 height 88
copy p "sm@brillwoodadvisors.com"
click at [680, 353] on div "Contacted Oct 08, 2025, 01:26 PM Step 1 sm@brillwoodadvisors.com" at bounding box center [774, 340] width 201 height 52
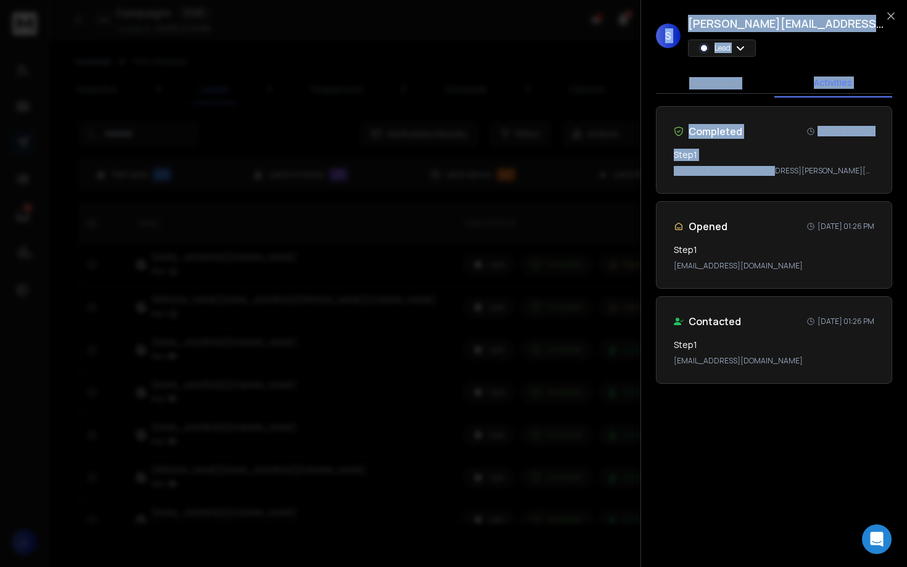
drag, startPoint x: 766, startPoint y: 174, endPoint x: 629, endPoint y: 173, distance: 136.3
click at [629, 173] on body "ReferralStack Unlock AI-powered affiliate growth Lifetime Deals available! Clai…" at bounding box center [453, 283] width 907 height 567
click at [747, 165] on div "Completed Oct 08, 2025, 01:26 PM Step 1 sahil.makker@gmail.com" at bounding box center [774, 150] width 201 height 52
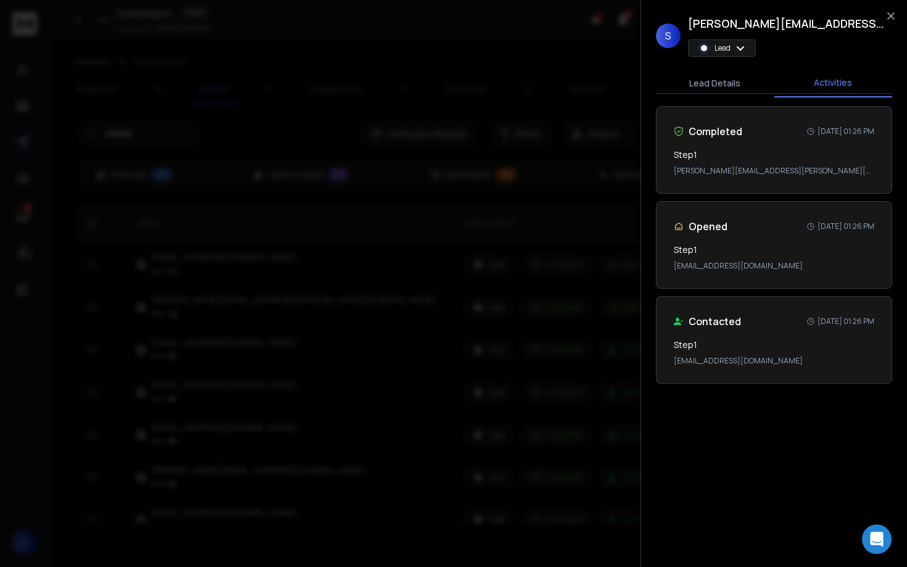
drag, startPoint x: 770, startPoint y: 177, endPoint x: 663, endPoint y: 177, distance: 107.4
click at [663, 177] on div "Completed Oct 08, 2025, 01:26 PM Step 1 sahil.makker@gmail.com" at bounding box center [774, 150] width 236 height 88
click at [677, 173] on p "sahil.makker@gmail.com" at bounding box center [774, 171] width 201 height 10
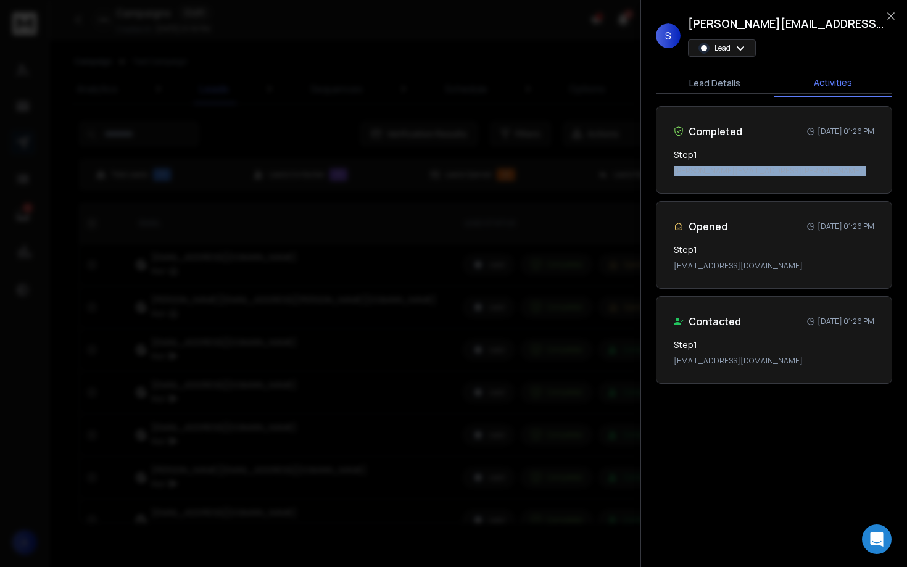
click at [677, 173] on p "sahil.makker@gmail.com" at bounding box center [774, 171] width 201 height 10
copy div "sahil.makker@gmail.com"
click at [373, 262] on div at bounding box center [453, 283] width 907 height 567
